Goal: Information Seeking & Learning: Check status

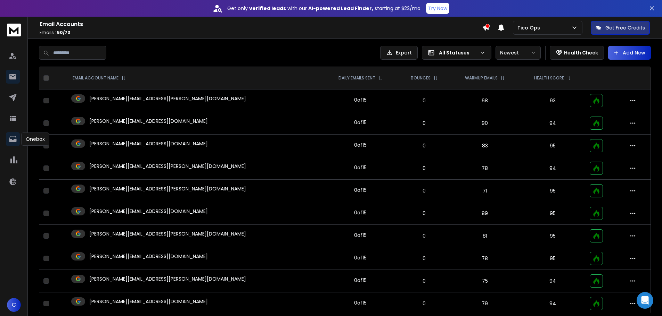
click at [15, 142] on icon at bounding box center [12, 139] width 7 height 6
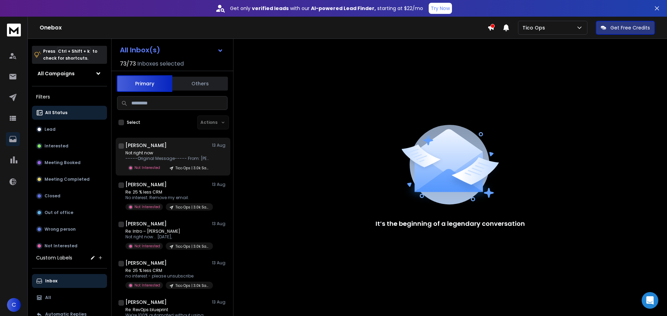
click at [170, 151] on p "Not right now" at bounding box center [166, 153] width 83 height 6
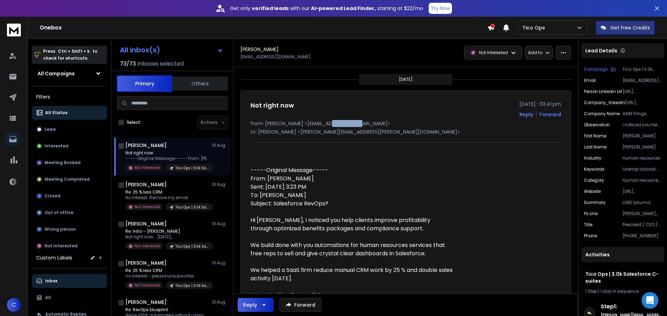
drag, startPoint x: 364, startPoint y: 123, endPoint x: 333, endPoint y: 125, distance: 31.3
click at [333, 125] on p "from: [PERSON_NAME] <[EMAIL_ADDRESS][DOMAIN_NAME]>" at bounding box center [405, 123] width 310 height 7
click at [16, 161] on icon at bounding box center [13, 160] width 7 height 7
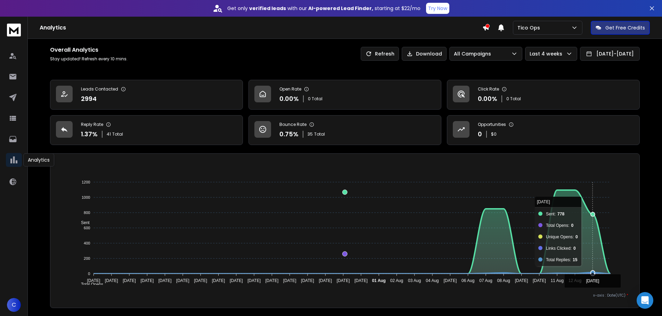
click at [591, 245] on foreignobject "Sent Total Opens Unique Opens Links Clicked Total Replies" at bounding box center [345, 225] width 538 height 122
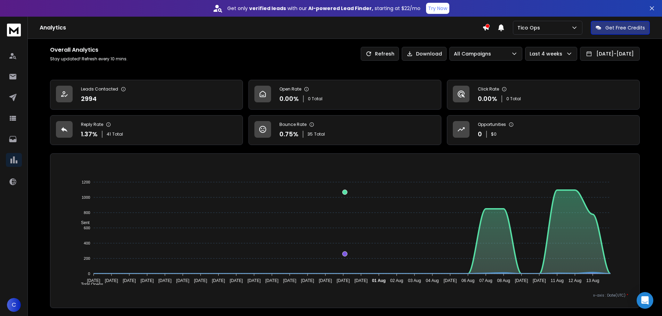
click at [89, 135] on p "1.37 %" at bounding box center [89, 135] width 17 height 10
click at [111, 124] on div "Reply Rate" at bounding box center [102, 124] width 42 height 7
click at [107, 124] on icon at bounding box center [108, 124] width 5 height 5
